Goal: Navigation & Orientation: Find specific page/section

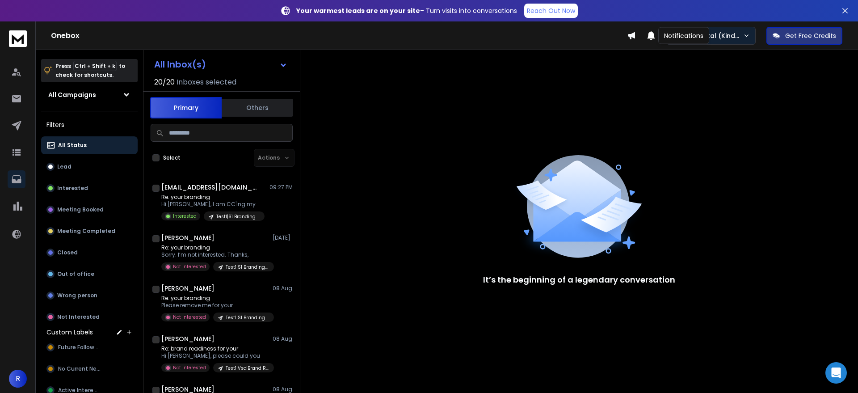
click at [724, 34] on p "TANDA Digital (Kind Studio)" at bounding box center [707, 35] width 71 height 9
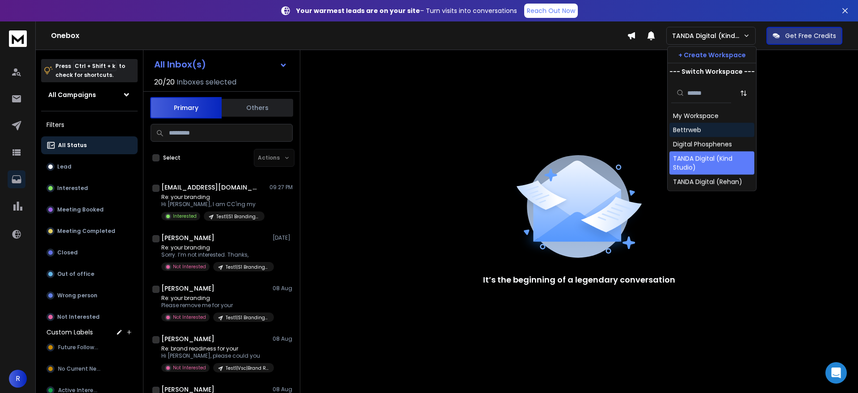
click at [702, 130] on div "Bettrweb" at bounding box center [712, 130] width 85 height 14
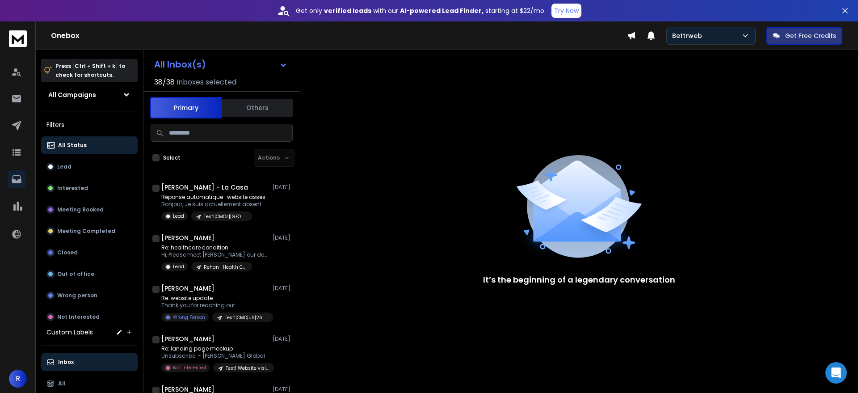
click at [704, 34] on p "Bettrweb" at bounding box center [689, 35] width 34 height 9
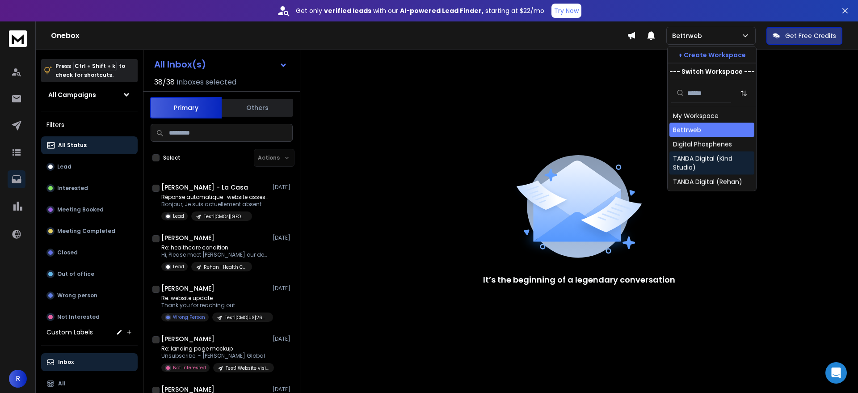
click at [709, 157] on div "TANDA Digital (Kind Studio)" at bounding box center [712, 163] width 78 height 18
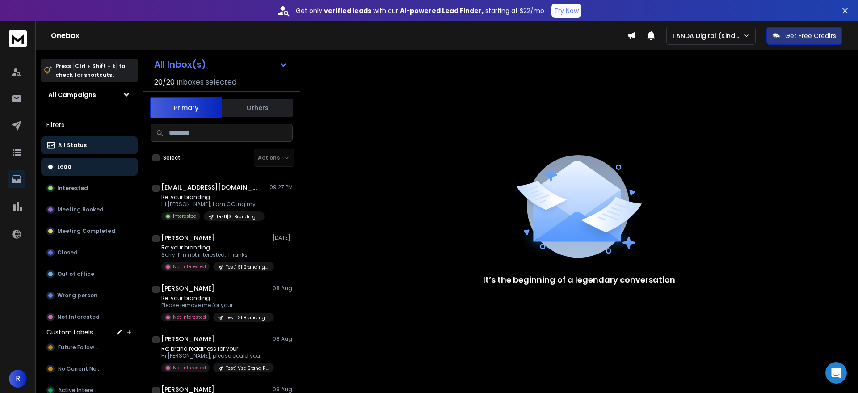
click at [73, 166] on button "Lead" at bounding box center [89, 167] width 97 height 18
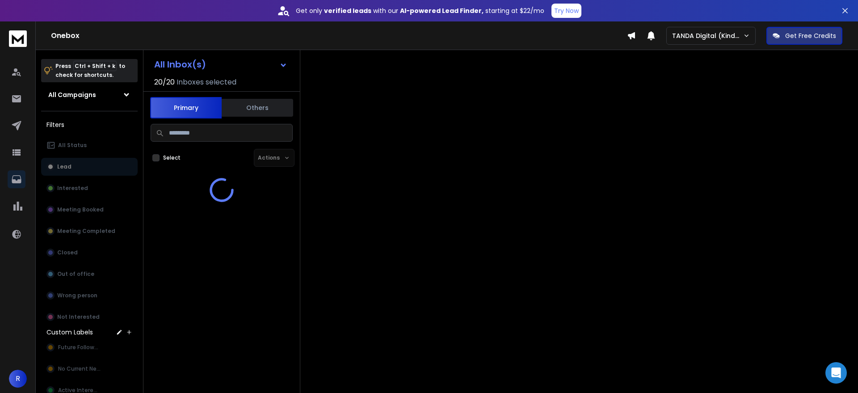
click at [13, 303] on div "R" at bounding box center [18, 208] width 36 height 375
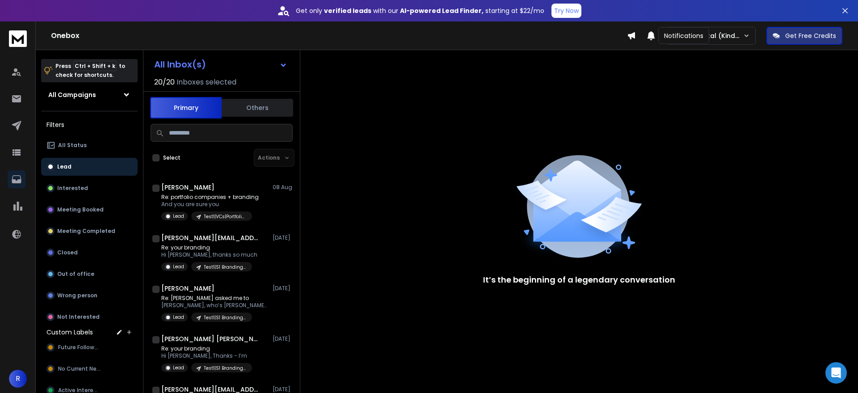
click at [709, 39] on div "Notifications" at bounding box center [684, 35] width 51 height 17
click at [722, 36] on p "TANDA Digital (Kind Studio)" at bounding box center [707, 35] width 71 height 9
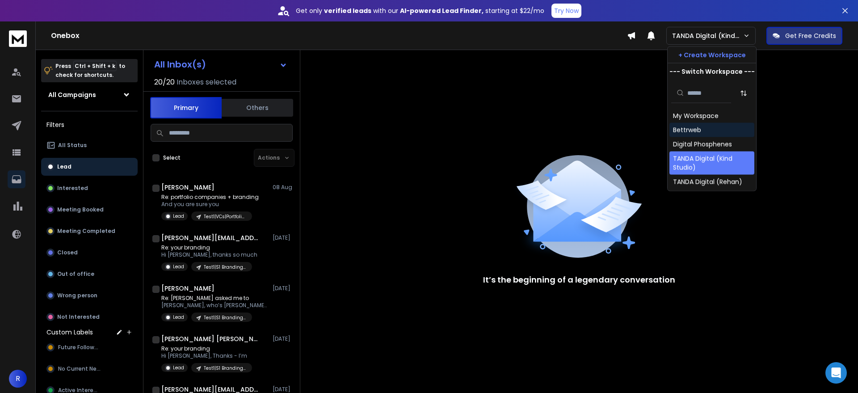
click at [703, 133] on div "Bettrweb" at bounding box center [712, 130] width 85 height 14
